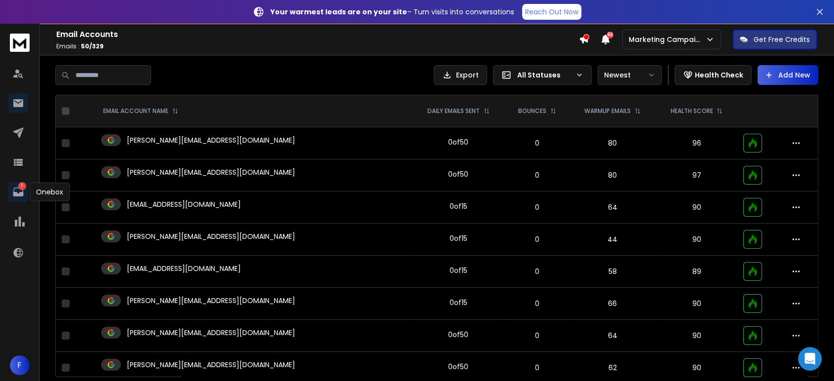
click at [21, 186] on p "1" at bounding box center [22, 186] width 8 height 8
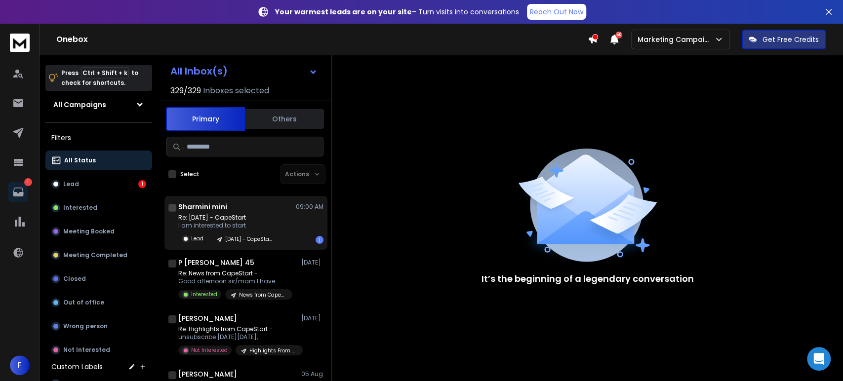
click at [276, 228] on p "I am interested to start" at bounding box center [228, 226] width 100 height 8
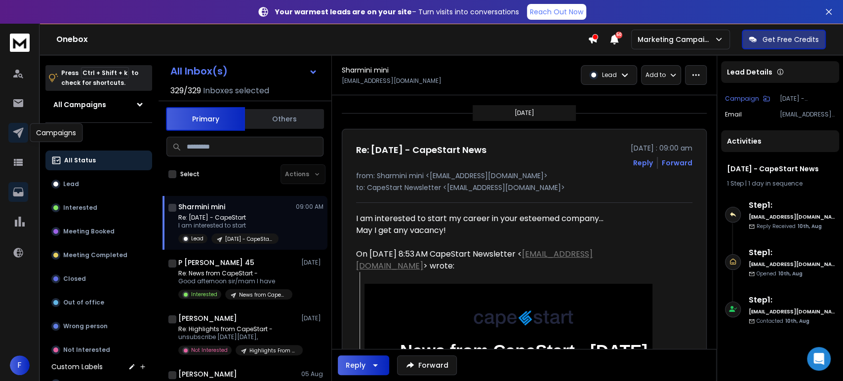
click at [17, 139] on link at bounding box center [18, 133] width 20 height 20
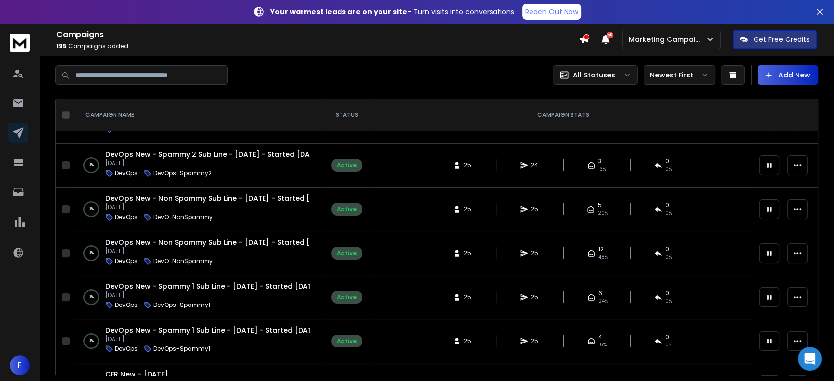
scroll to position [115, 0]
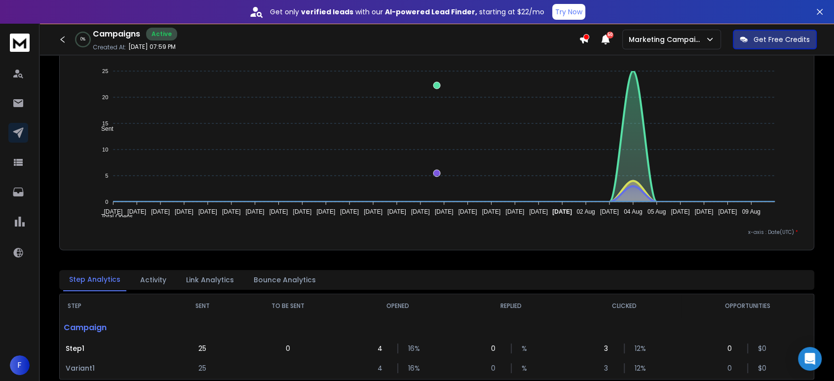
scroll to position [258, 0]
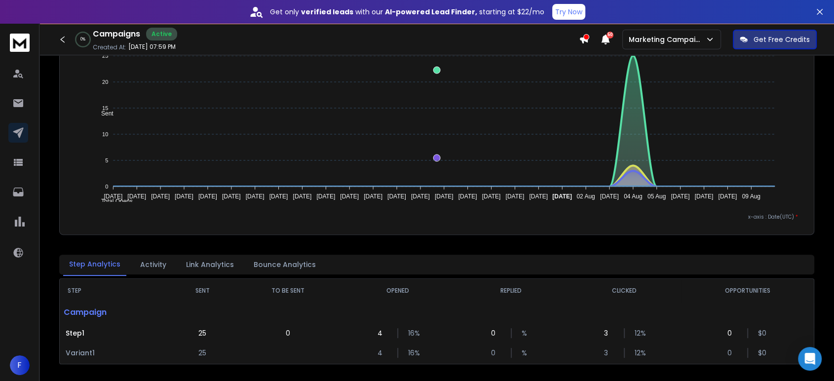
drag, startPoint x: 831, startPoint y: 277, endPoint x: 842, endPoint y: 266, distance: 15.0
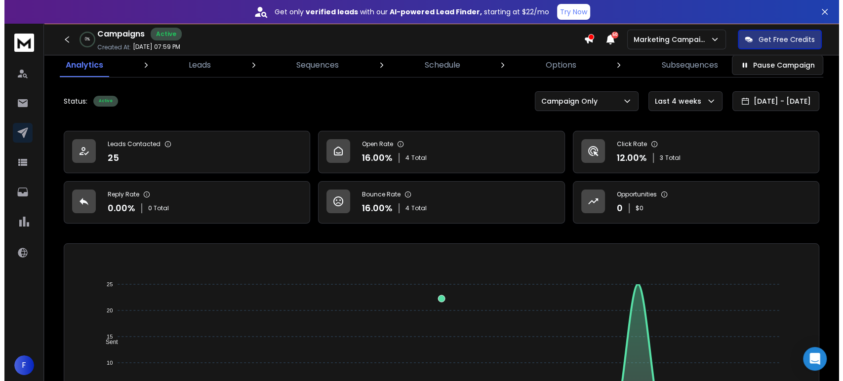
scroll to position [0, 0]
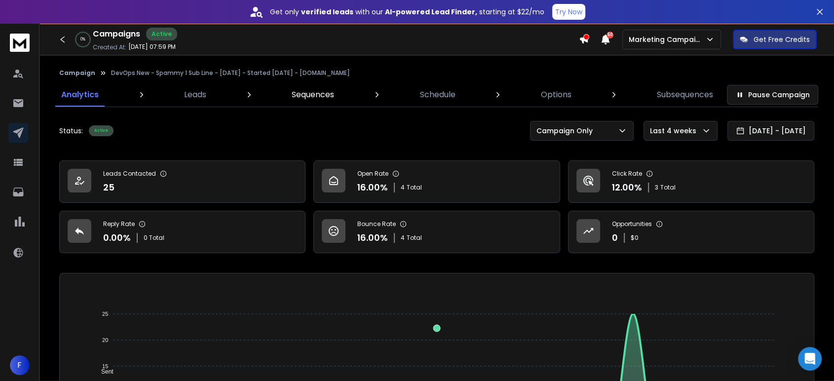
click at [321, 94] on p "Sequences" at bounding box center [313, 95] width 42 height 12
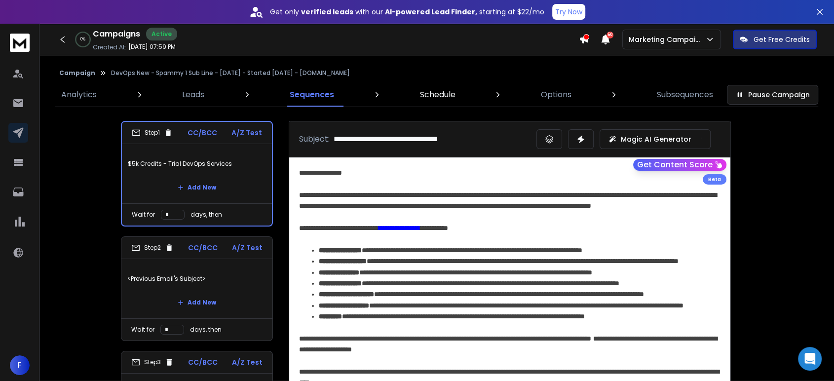
click at [427, 92] on p "Schedule" at bounding box center [438, 95] width 36 height 12
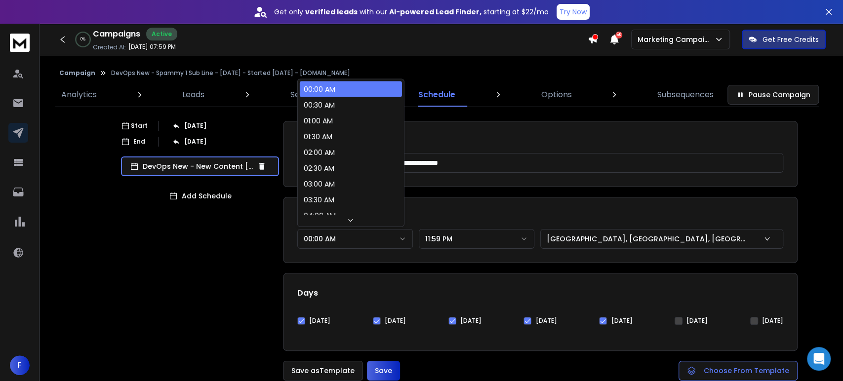
click at [378, 238] on button "00:00 AM" at bounding box center [355, 239] width 116 height 20
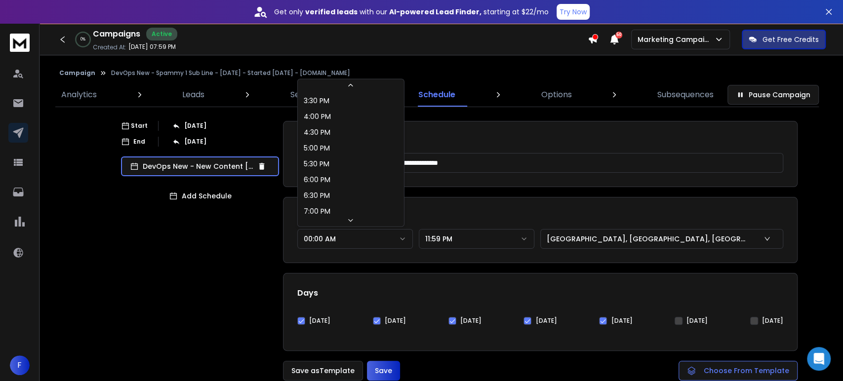
scroll to position [521, 0]
select select "********"
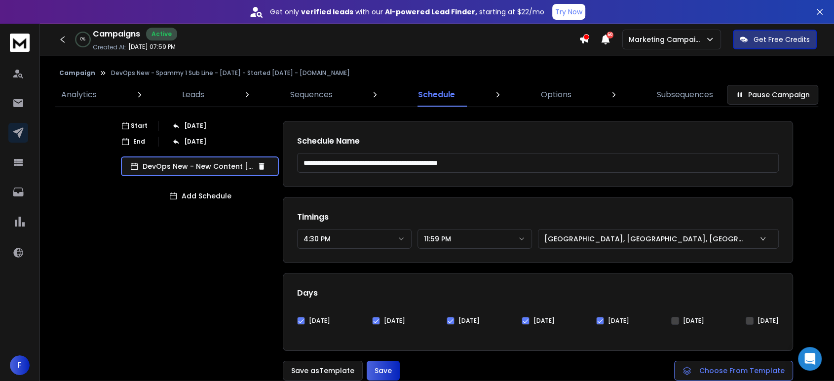
click at [382, 374] on button "Save" at bounding box center [383, 371] width 33 height 20
click at [201, 96] on p "Leads" at bounding box center [193, 95] width 22 height 12
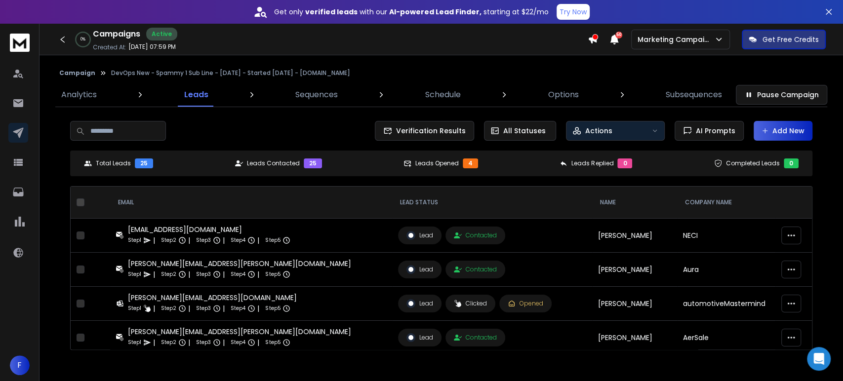
click at [656, 129] on icon "button" at bounding box center [654, 131] width 7 height 8
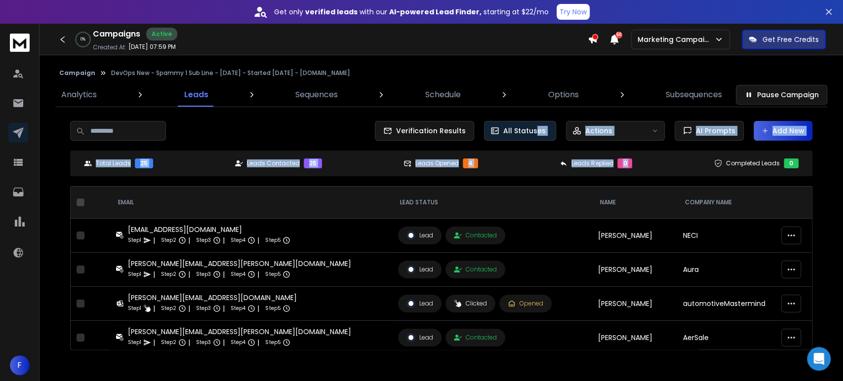
drag, startPoint x: 699, startPoint y: 159, endPoint x: 539, endPoint y: 129, distance: 162.8
click at [539, 129] on div "Verification Results All Statuses Actions AI Prompts Add New Total Leads 25 Lea…" at bounding box center [441, 230] width 742 height 219
click at [539, 129] on p "All Statuses" at bounding box center [524, 131] width 42 height 10
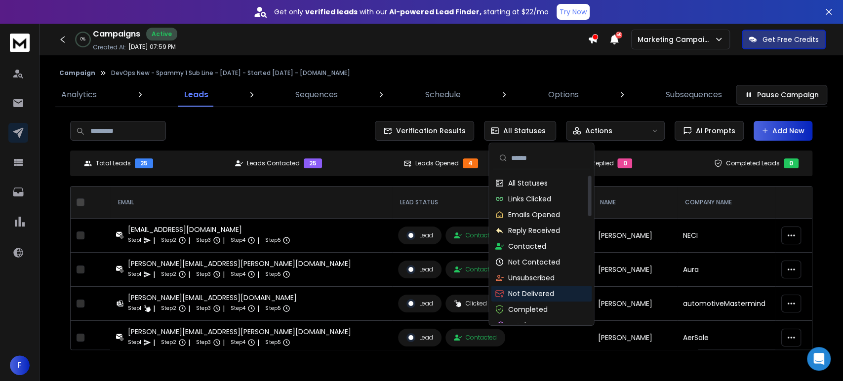
click at [529, 290] on p "Not Delivered" at bounding box center [531, 294] width 46 height 10
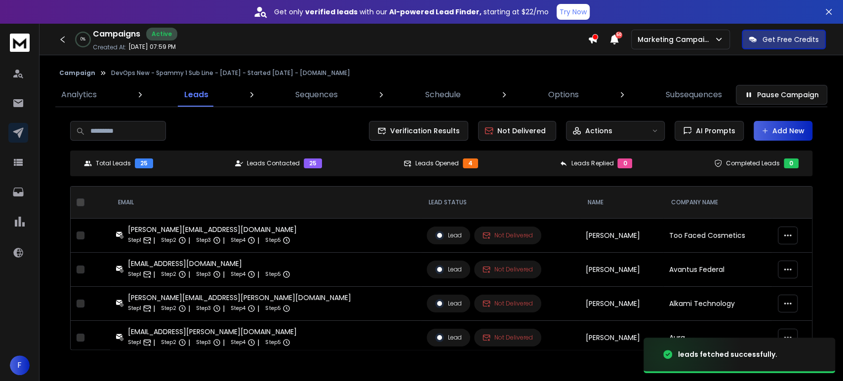
scroll to position [12, 0]
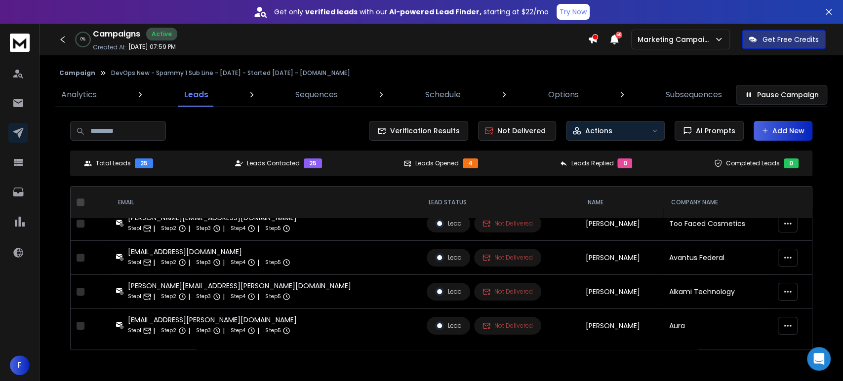
click at [627, 137] on button "Actions" at bounding box center [615, 131] width 99 height 20
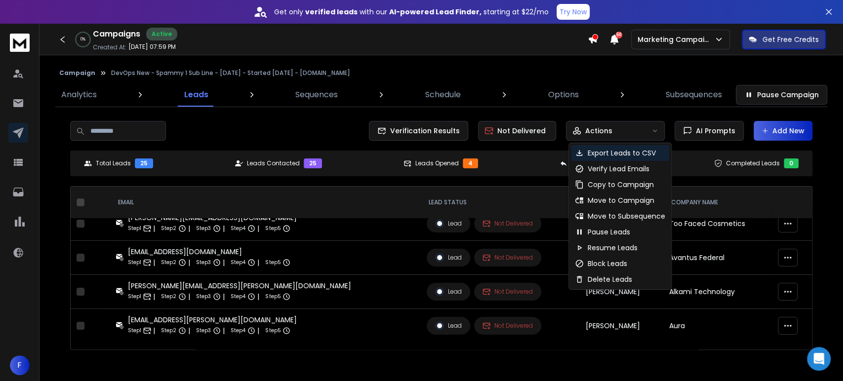
click at [627, 156] on p "Export Leads to CSV" at bounding box center [622, 153] width 68 height 10
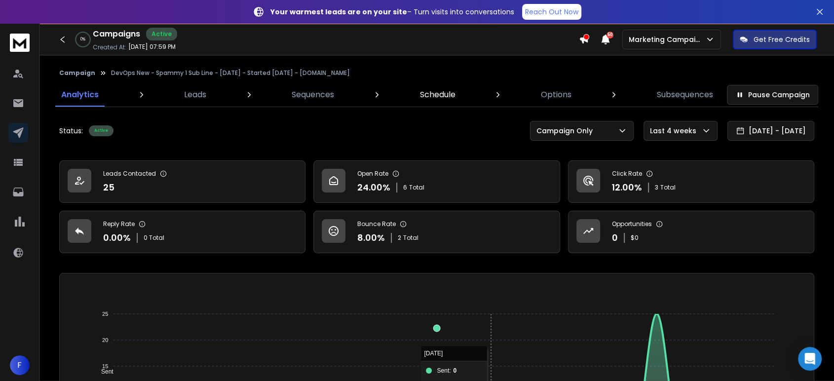
click at [428, 94] on p "Schedule" at bounding box center [438, 95] width 36 height 12
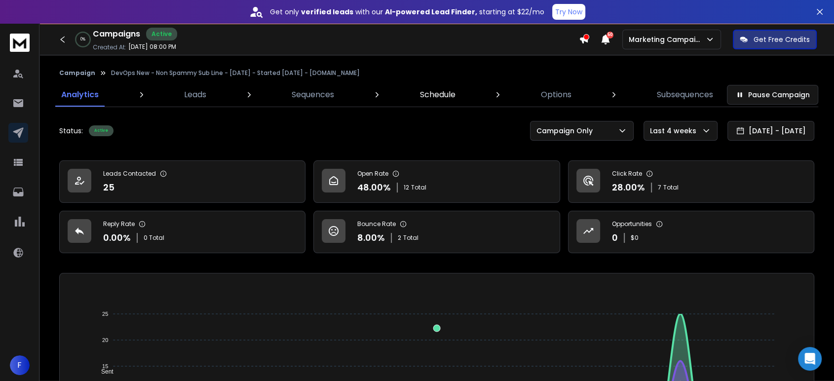
click at [433, 89] on p "Schedule" at bounding box center [438, 95] width 36 height 12
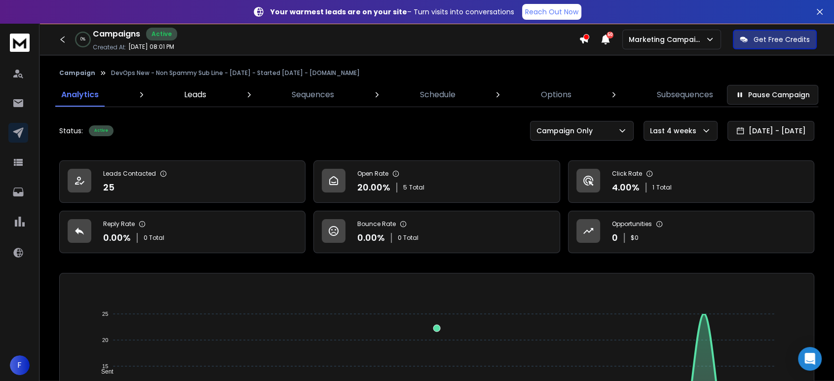
click at [192, 94] on p "Leads" at bounding box center [195, 95] width 22 height 12
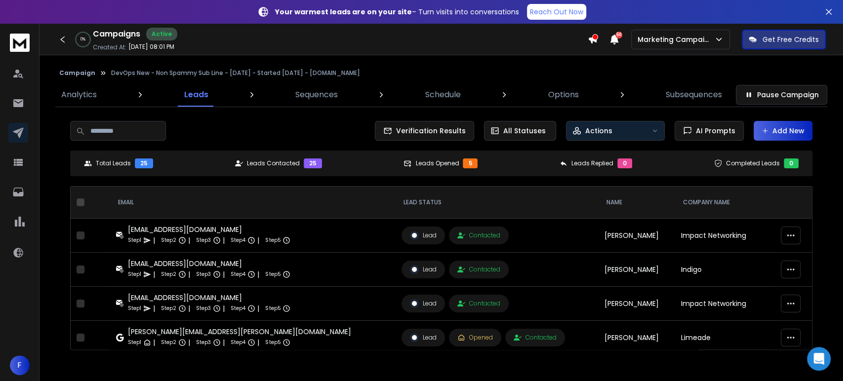
click at [658, 133] on icon "button" at bounding box center [654, 131] width 7 height 8
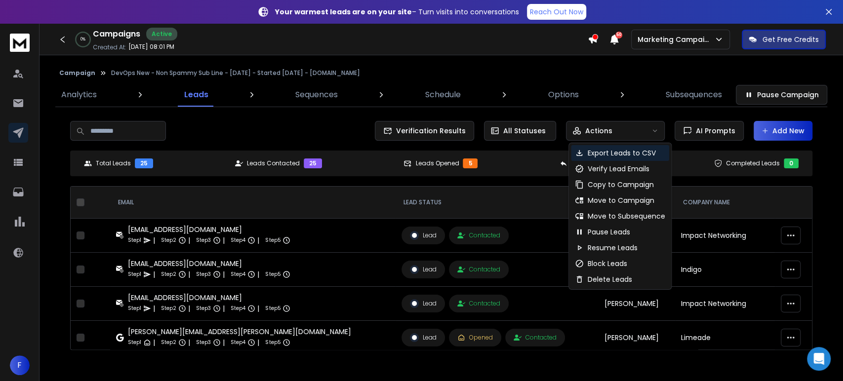
click at [526, 160] on div "Total Leads 25 Leads Contacted 25 Leads Opened 5 Leads Replied 0 Completed Lead…" at bounding box center [441, 164] width 742 height 26
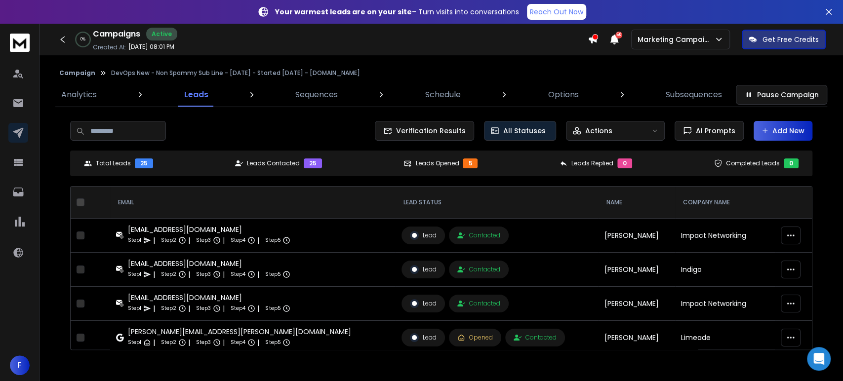
click at [545, 126] on p "All Statuses" at bounding box center [524, 131] width 42 height 10
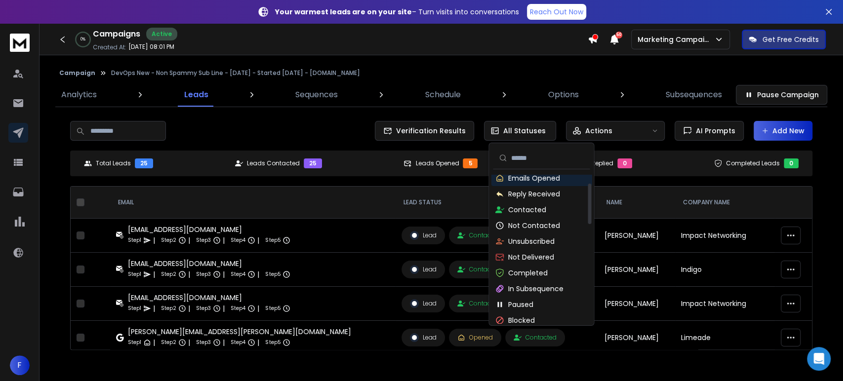
drag, startPoint x: 605, startPoint y: 200, endPoint x: 609, endPoint y: 210, distance: 10.0
click at [591, 210] on div at bounding box center [589, 204] width 3 height 40
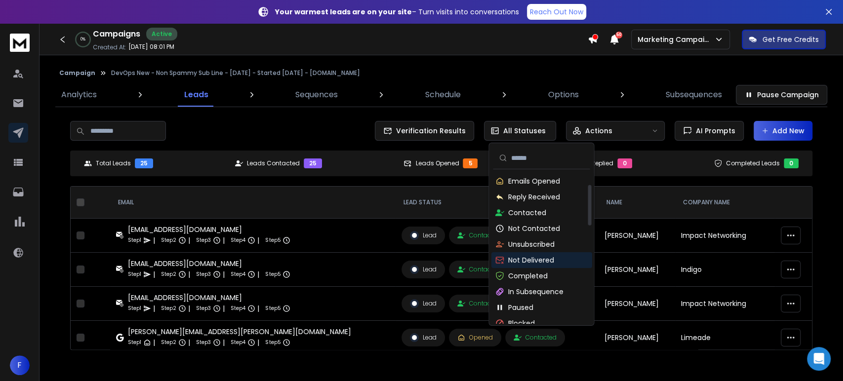
click at [554, 262] on div "Not Delivered" at bounding box center [541, 260] width 101 height 16
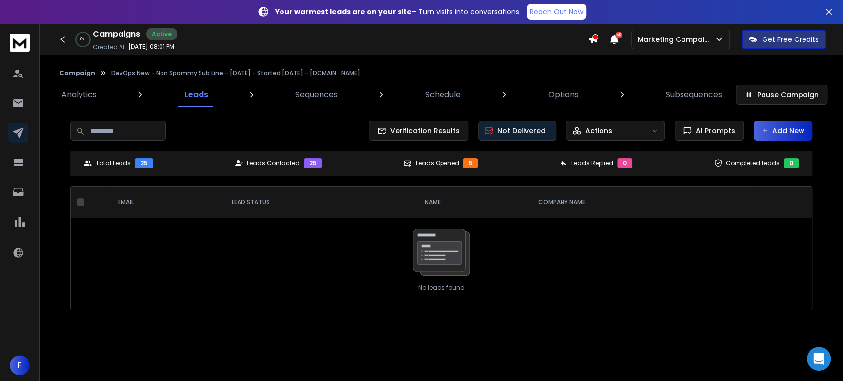
click at [536, 140] on button "Not Delivered" at bounding box center [517, 131] width 78 height 20
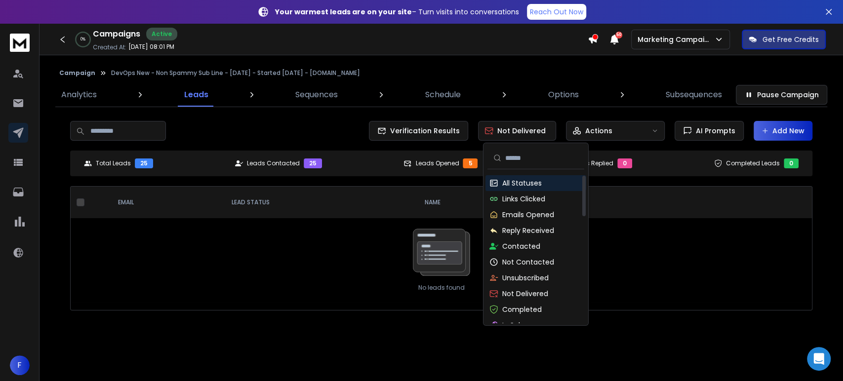
click at [525, 184] on p "All Statuses" at bounding box center [522, 183] width 40 height 10
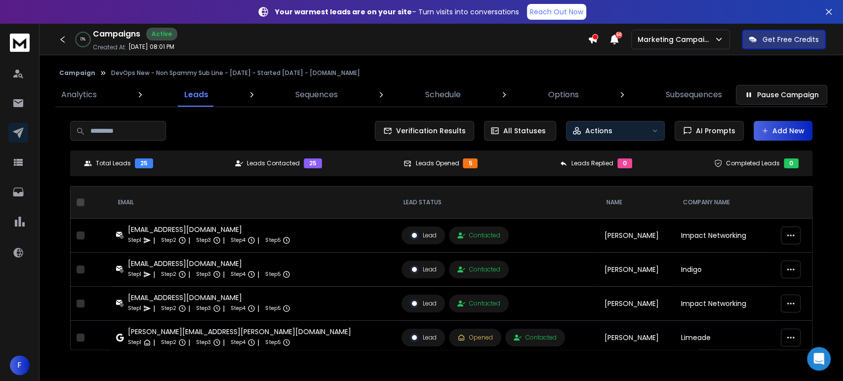
click at [647, 133] on div "Actions" at bounding box center [609, 131] width 75 height 10
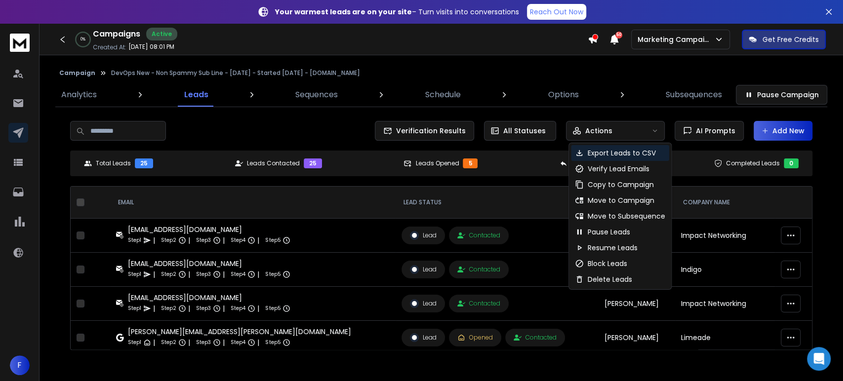
click at [651, 148] on p "Export Leads to CSV" at bounding box center [622, 153] width 68 height 10
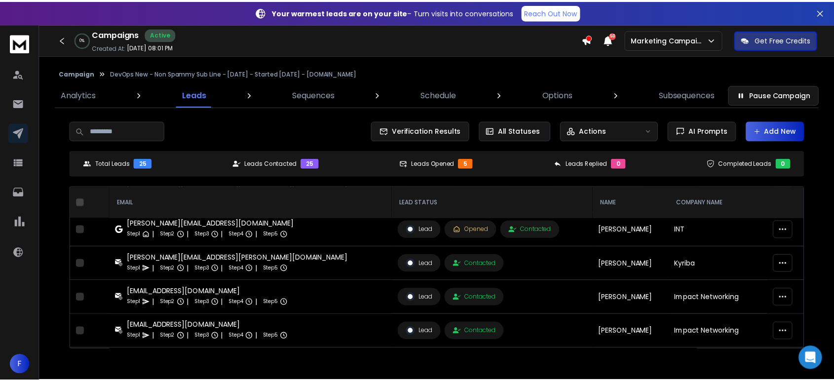
scroll to position [0, 0]
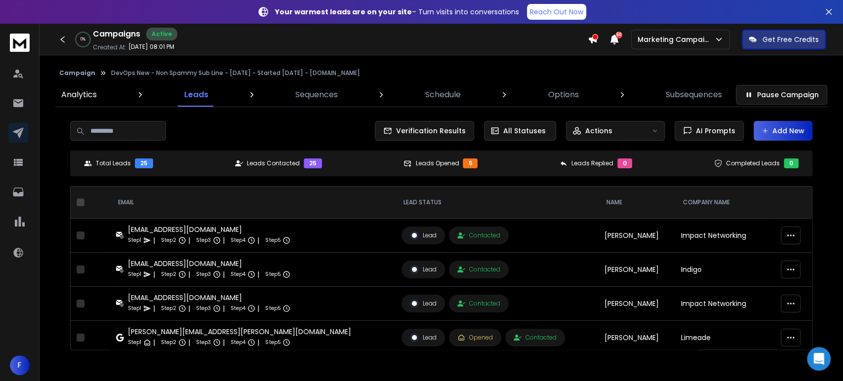
click at [87, 96] on p "Analytics" at bounding box center [79, 95] width 36 height 12
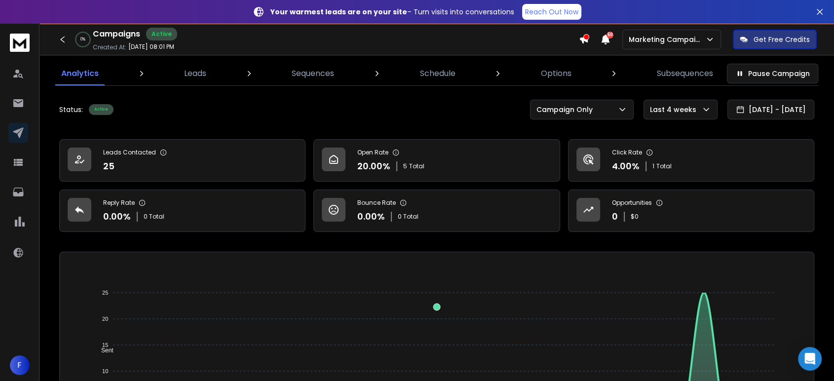
scroll to position [20, 0]
click at [425, 72] on p "Schedule" at bounding box center [438, 75] width 36 height 12
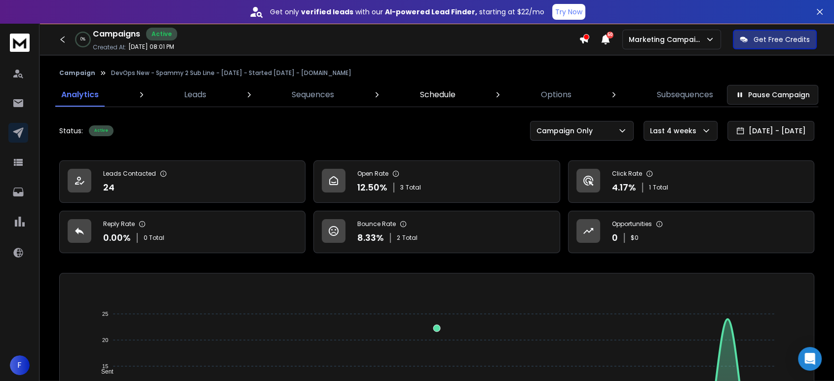
click at [454, 94] on p "Schedule" at bounding box center [438, 95] width 36 height 12
